Goal: Task Accomplishment & Management: Use online tool/utility

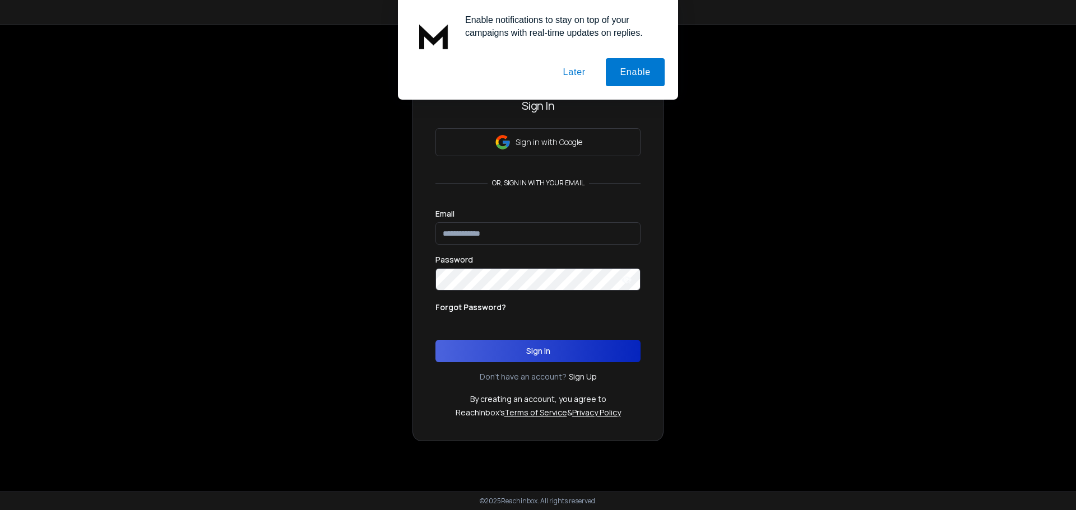
type input "**********"
click at [551, 347] on button "Sign In" at bounding box center [537, 351] width 205 height 22
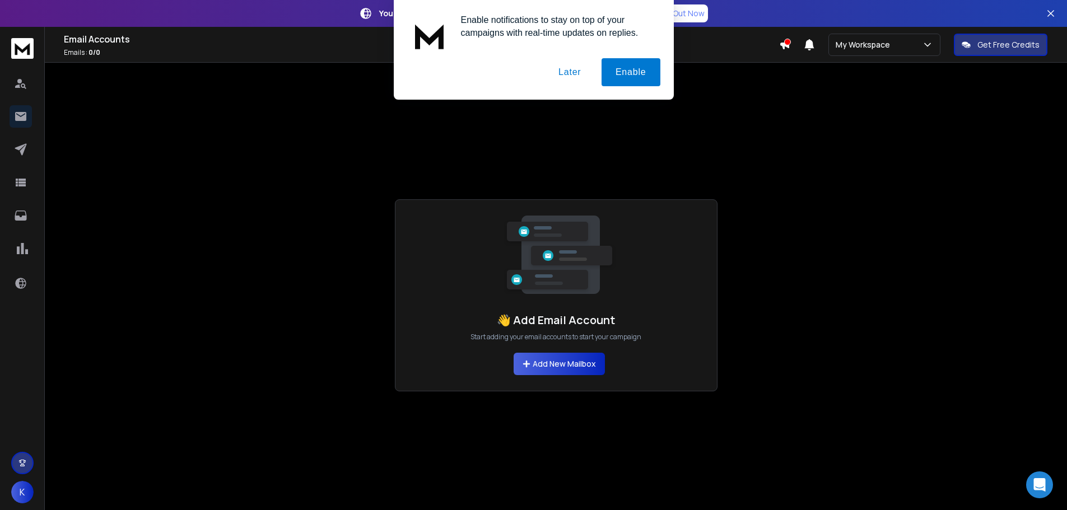
click at [570, 68] on button "Later" at bounding box center [570, 72] width 50 height 28
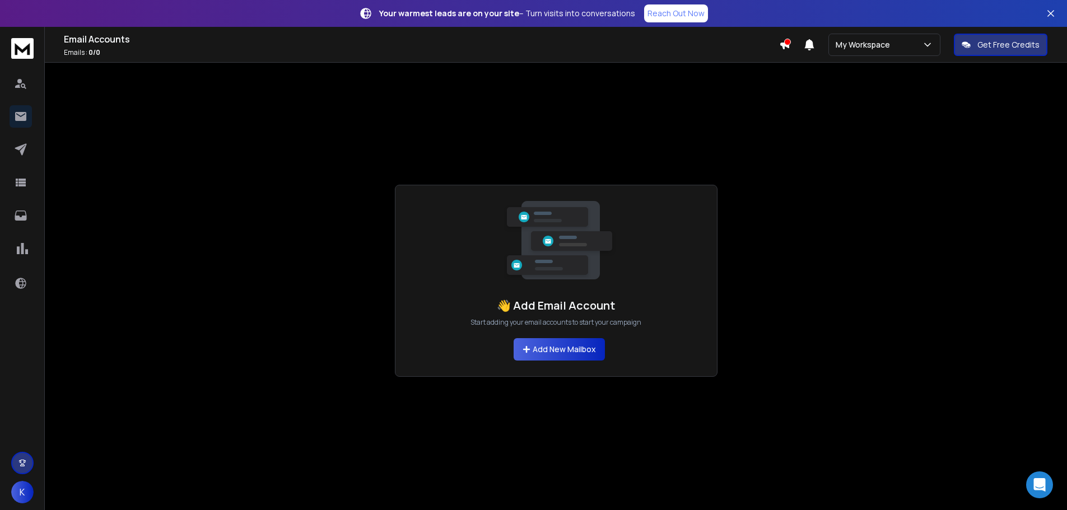
scroll to position [18, 0]
click at [789, 45] on icon at bounding box center [784, 44] width 9 height 9
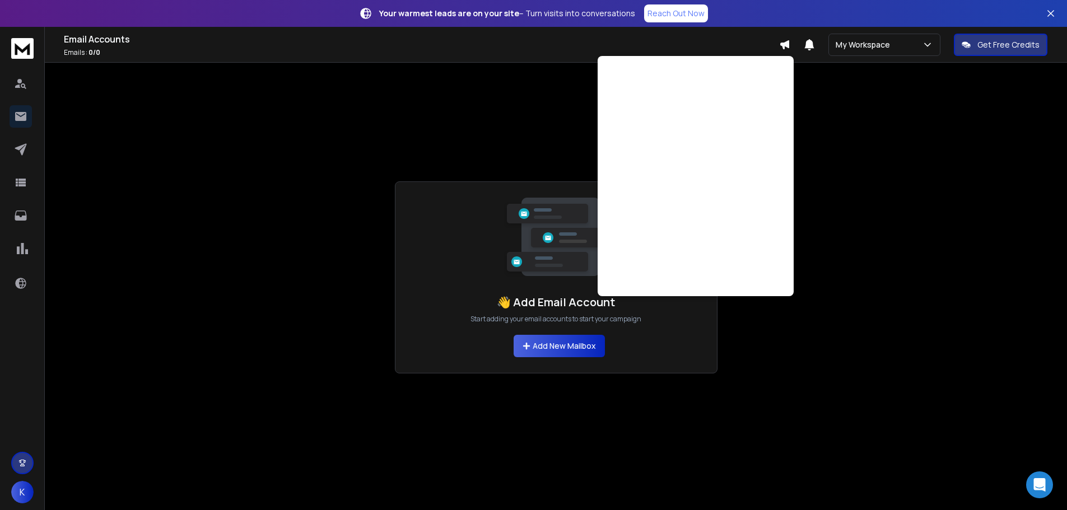
click at [926, 208] on div "👋 Add Email Account Start adding your email accounts to start your campaign Add…" at bounding box center [556, 278] width 987 height 192
